Goal: Check status: Check status

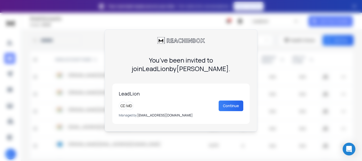
click at [231, 105] on button "Continue" at bounding box center [231, 105] width 25 height 11
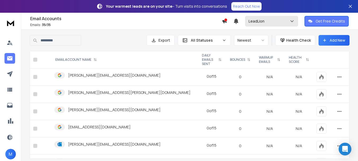
click at [291, 22] on icon "button" at bounding box center [291, 21] width 5 height 5
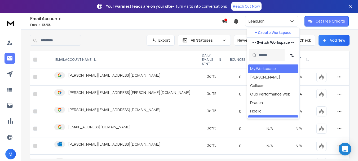
click at [126, 32] on div "Export All Statuses Newest Health Check Add New EMAIL ACCOUNT NAME DAILY EMAILS…" at bounding box center [189, 97] width 337 height 134
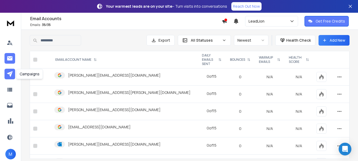
click at [9, 72] on icon at bounding box center [10, 74] width 6 height 6
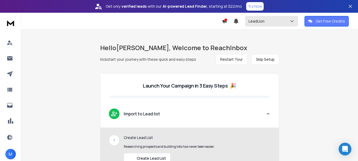
click at [291, 21] on icon "button" at bounding box center [291, 21] width 5 height 5
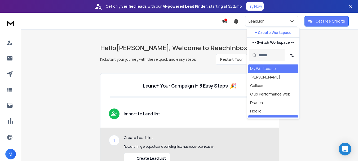
click at [316, 59] on div "Hello Margarita , Welcome to ReachInbox Kickstart your journey with these quick…" at bounding box center [190, 137] width 320 height 205
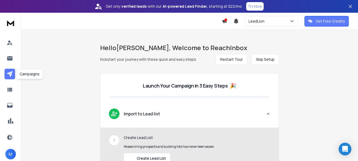
click at [8, 75] on icon at bounding box center [10, 74] width 6 height 6
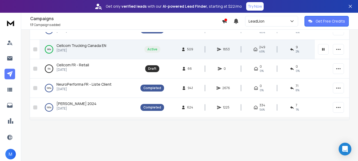
scroll to position [245, 0]
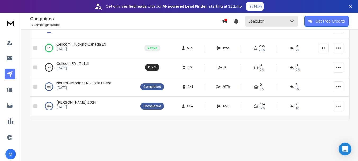
click at [295, 23] on icon "button" at bounding box center [291, 21] width 5 height 5
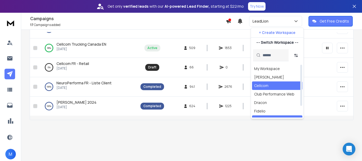
click at [258, 83] on div "Cellcom" at bounding box center [261, 85] width 14 height 5
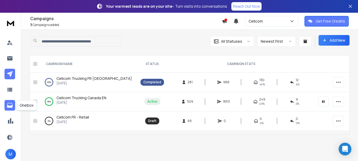
click at [9, 106] on icon at bounding box center [10, 105] width 6 height 5
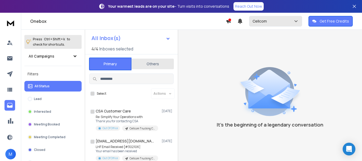
click at [299, 21] on icon "button" at bounding box center [295, 21] width 5 height 5
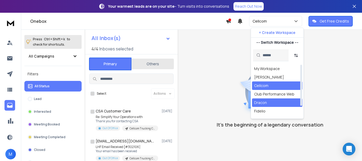
scroll to position [15, 0]
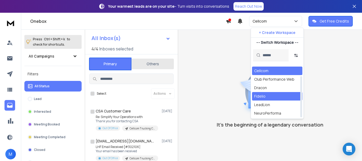
click at [256, 96] on div "Fidelio" at bounding box center [259, 96] width 11 height 5
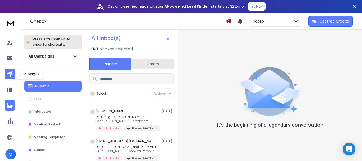
click at [8, 71] on icon at bounding box center [10, 74] width 6 height 6
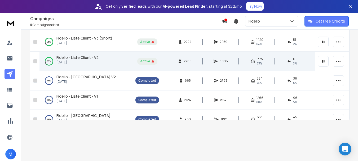
click at [67, 58] on span "Fidelio - Liste Client - V2" at bounding box center [77, 57] width 42 height 5
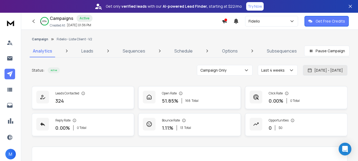
scroll to position [26, 0]
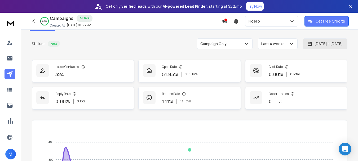
click at [311, 44] on button "13 Aug 2025 - 11 Sep 2025" at bounding box center [325, 43] width 45 height 11
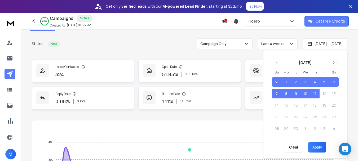
click at [278, 67] on div "September 2025 Su Mo Tu We Th Fr Sa 31 1 2 3 4 5 6 7 8 9 10 11 12 13 14 15 16 1…" at bounding box center [305, 96] width 67 height 74
click at [276, 64] on icon "Go to previous month" at bounding box center [276, 62] width 4 height 4
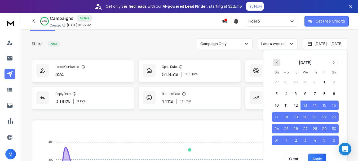
click at [276, 64] on icon "Go to previous month" at bounding box center [276, 62] width 4 height 4
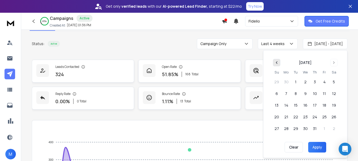
click at [276, 64] on icon "Go to previous month" at bounding box center [276, 62] width 4 height 4
click at [290, 94] on button "7" at bounding box center [286, 94] width 10 height 10
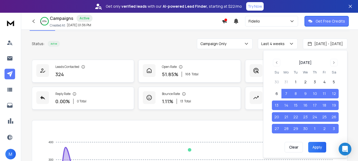
click at [318, 145] on button "Apply" at bounding box center [317, 147] width 18 height 11
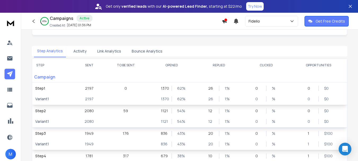
scroll to position [251, 0]
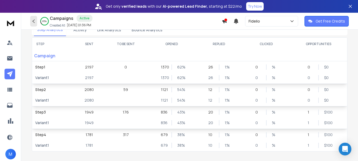
click at [35, 23] on icon at bounding box center [33, 21] width 5 height 5
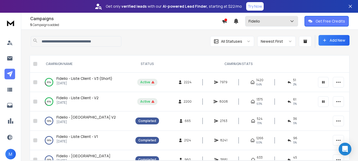
click at [292, 21] on icon "button" at bounding box center [291, 21] width 5 height 5
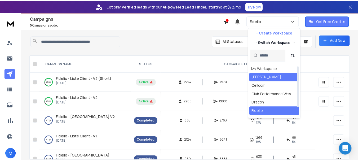
scroll to position [15, 0]
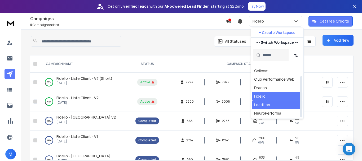
click at [262, 103] on div "LeadLion" at bounding box center [262, 104] width 16 height 5
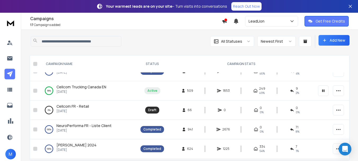
scroll to position [245, 0]
